Goal: Navigation & Orientation: Find specific page/section

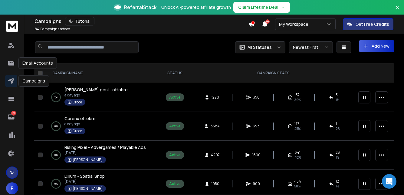
click at [20, 35] on div "187 F" at bounding box center [12, 106] width 24 height 182
click at [16, 44] on link at bounding box center [11, 45] width 12 height 12
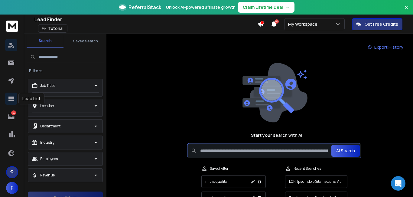
click at [15, 96] on link at bounding box center [11, 99] width 12 height 12
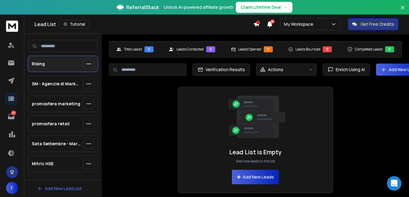
click at [58, 166] on div "Mitric HSE" at bounding box center [63, 164] width 70 height 16
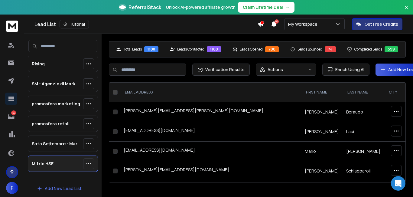
click at [53, 149] on div "Sata Settembre - Margini Nascosti Magazzino" at bounding box center [63, 144] width 70 height 16
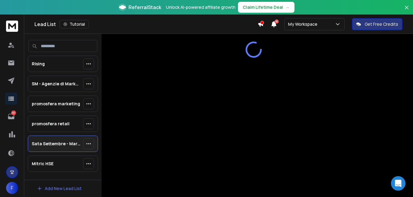
click at [71, 165] on div "Mitric HSE" at bounding box center [63, 164] width 70 height 16
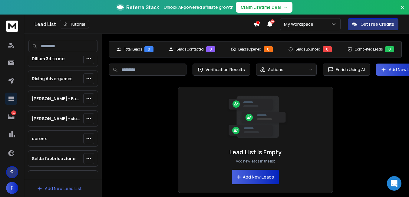
scroll to position [543, 0]
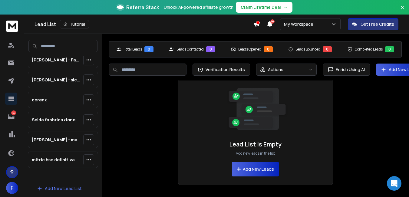
click at [57, 163] on div "mitric hse definitiva" at bounding box center [63, 160] width 70 height 16
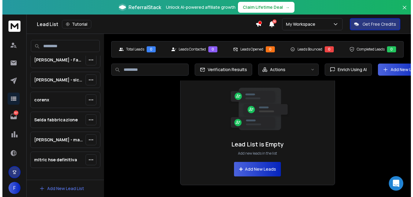
scroll to position [0, 0]
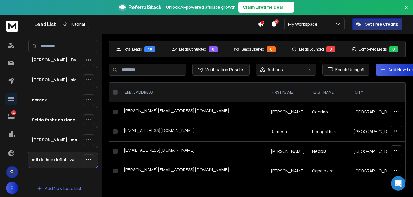
click at [63, 142] on p "[PERSON_NAME] - manutenzione predittiva ottobre" at bounding box center [56, 140] width 49 height 6
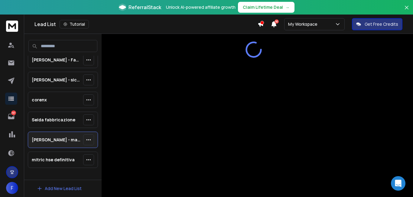
click at [64, 156] on div "mitric hse definitiva" at bounding box center [63, 160] width 70 height 16
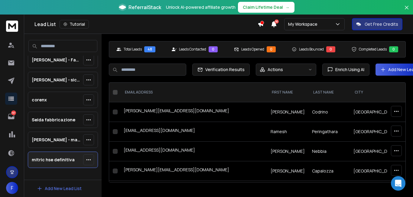
click at [63, 143] on div "[PERSON_NAME] - manutenzione predittiva ottobre" at bounding box center [63, 140] width 70 height 16
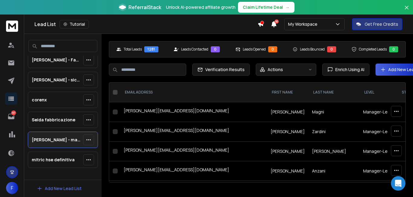
click at [64, 163] on p "mitric hse definitiva" at bounding box center [53, 160] width 43 height 6
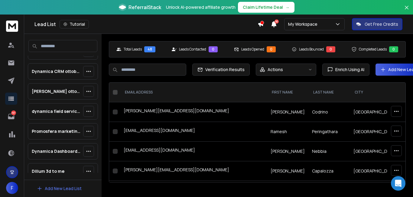
scroll to position [543, 0]
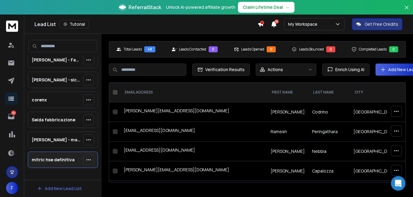
click at [64, 139] on p "[PERSON_NAME] - manutenzione predittiva ottobre" at bounding box center [56, 140] width 49 height 6
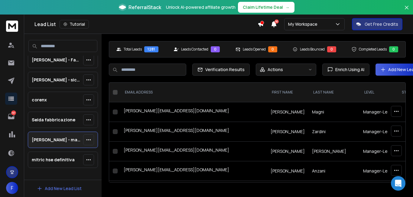
click at [62, 157] on p "mitric hse definitiva" at bounding box center [53, 160] width 43 height 6
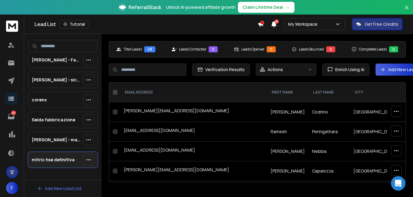
scroll to position [392, 0]
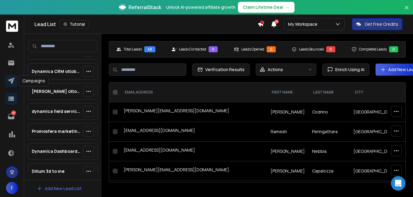
click at [14, 78] on icon at bounding box center [11, 80] width 7 height 7
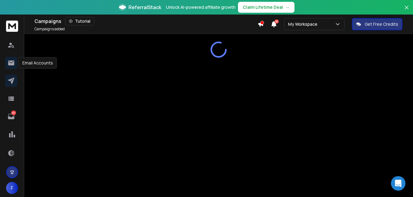
click at [10, 62] on icon at bounding box center [11, 62] width 7 height 7
click at [20, 100] on div "197 F" at bounding box center [12, 107] width 24 height 185
click at [12, 97] on icon at bounding box center [10, 99] width 5 height 4
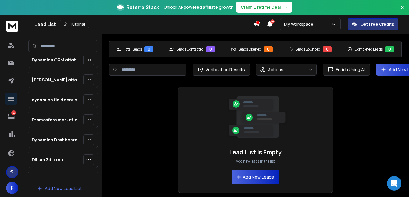
scroll to position [543, 0]
click at [57, 154] on div "mitric hse last" at bounding box center [63, 160] width 70 height 16
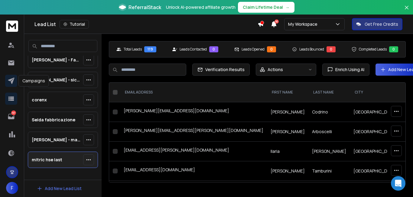
click at [14, 80] on icon at bounding box center [11, 80] width 7 height 7
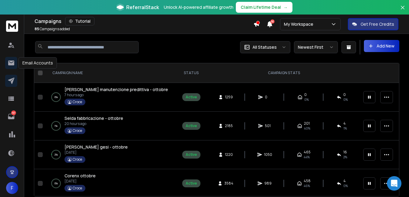
click at [12, 57] on link at bounding box center [11, 63] width 12 height 12
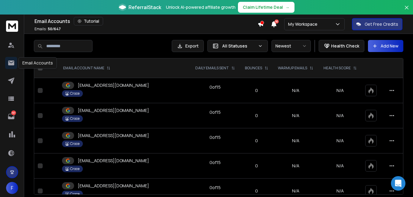
click at [21, 49] on div "197 F" at bounding box center [12, 107] width 24 height 185
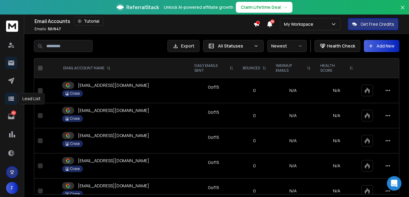
click at [14, 104] on link at bounding box center [11, 99] width 12 height 12
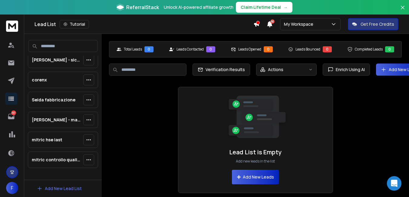
scroll to position [8, 0]
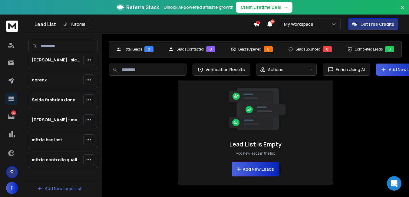
click at [56, 159] on p "mitric controllo qualità" at bounding box center [56, 160] width 49 height 6
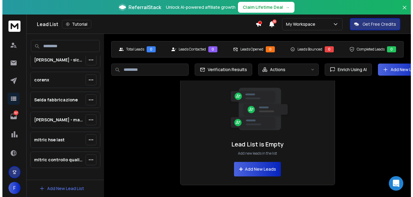
scroll to position [0, 0]
